Goal: Information Seeking & Learning: Check status

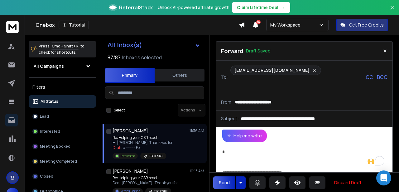
scroll to position [0, 0]
click at [13, 82] on icon at bounding box center [11, 83] width 7 height 7
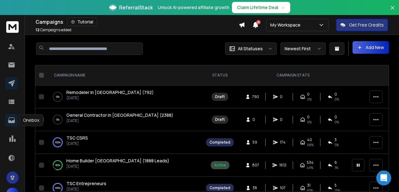
click at [14, 119] on icon at bounding box center [11, 120] width 7 height 6
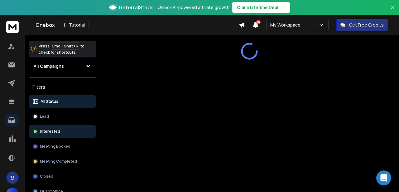
click at [53, 133] on p "Interested" at bounding box center [50, 131] width 20 height 5
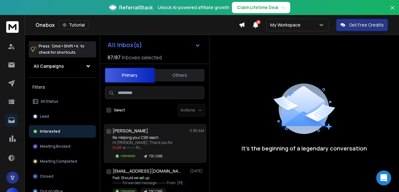
click at [165, 139] on p "Re: Helping your CSR reach" at bounding box center [143, 137] width 60 height 5
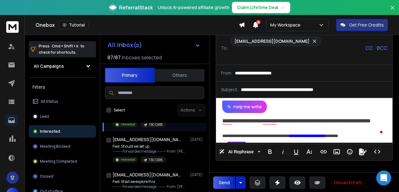
scroll to position [41, 0]
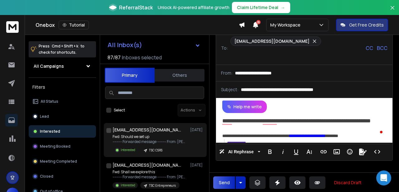
click at [159, 139] on p "---------- Forwarded message --------- From: [PERSON_NAME]" at bounding box center [150, 141] width 75 height 5
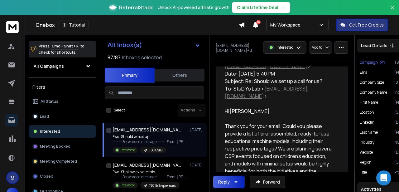
scroll to position [111, 0]
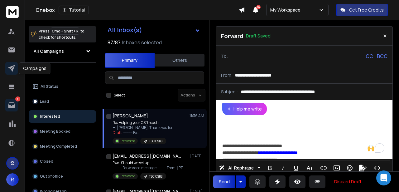
click at [12, 71] on icon at bounding box center [11, 68] width 7 height 7
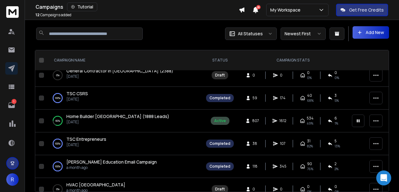
scroll to position [34, 0]
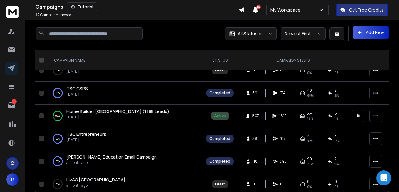
click at [85, 140] on p "[DATE]" at bounding box center [86, 139] width 40 height 5
